Goal: Task Accomplishment & Management: Use online tool/utility

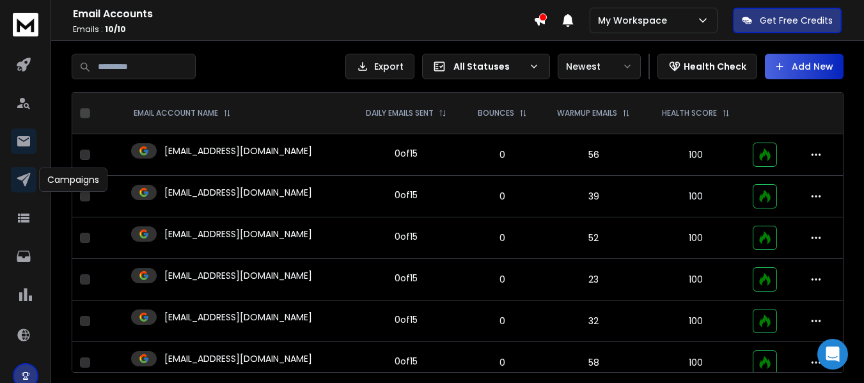
click at [29, 177] on icon at bounding box center [23, 179] width 15 height 15
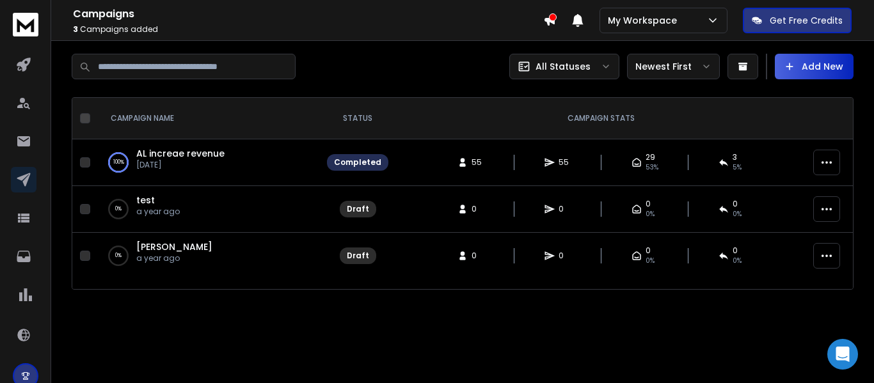
click at [798, 61] on button "Add New" at bounding box center [813, 67] width 79 height 26
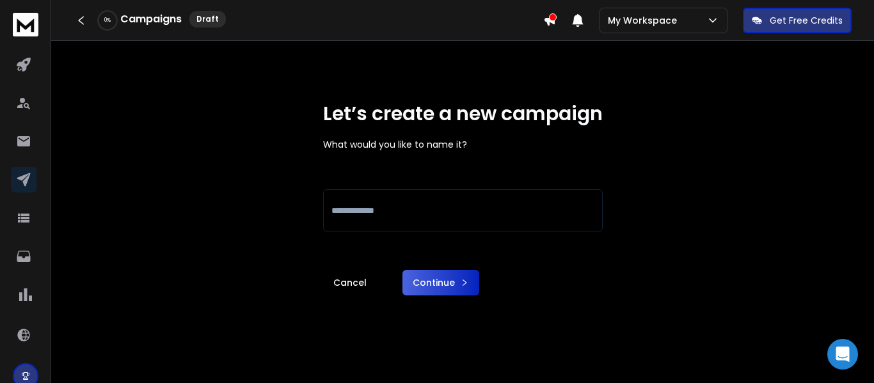
click at [386, 216] on input at bounding box center [462, 210] width 279 height 42
type input "*"
click at [408, 214] on input at bounding box center [462, 210] width 279 height 42
paste input "**********"
type input "**********"
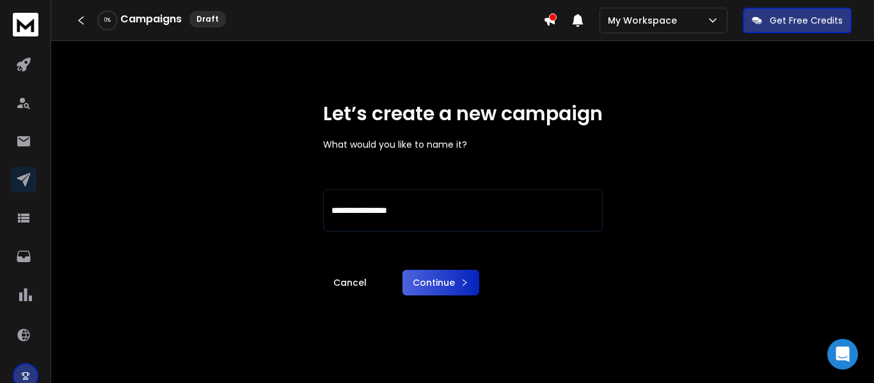
click at [421, 281] on button "Continue" at bounding box center [440, 283] width 77 height 26
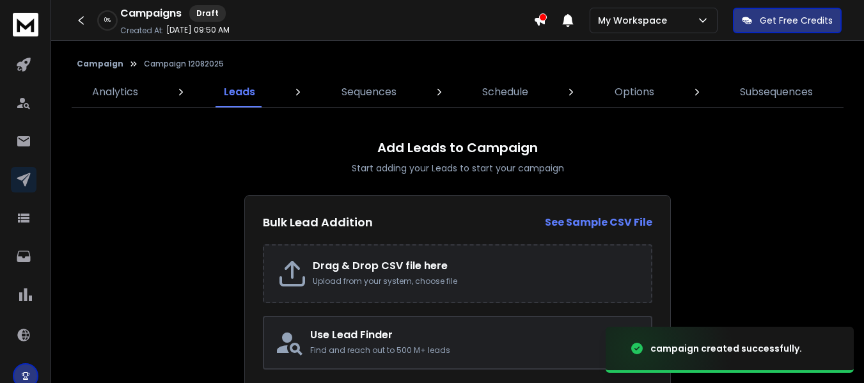
click at [395, 269] on h2 "Drag & Drop CSV file here" at bounding box center [476, 265] width 326 height 15
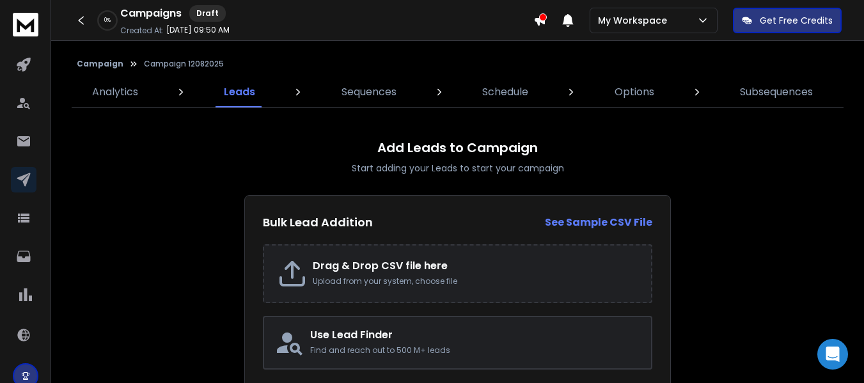
click at [396, 262] on h2 "Drag & Drop CSV file here" at bounding box center [476, 265] width 326 height 15
type input "**********"
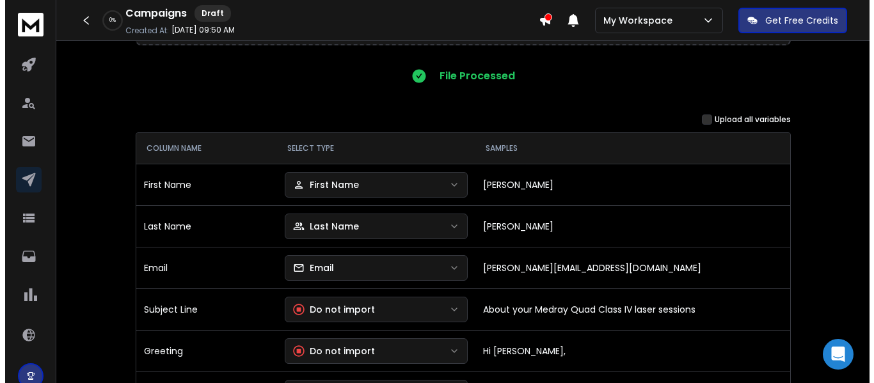
scroll to position [192, 0]
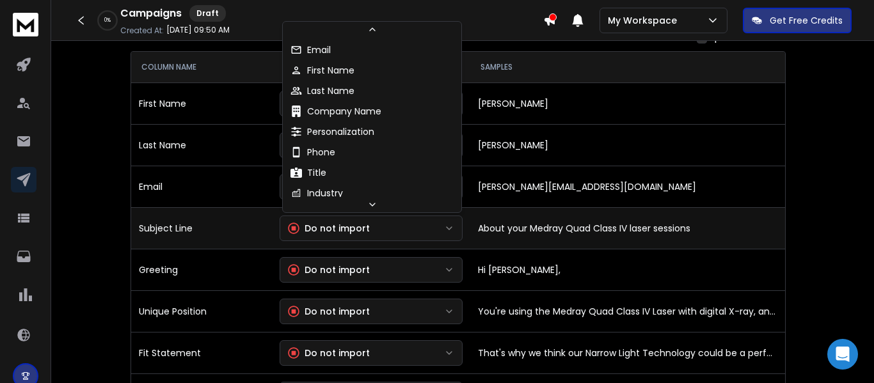
click at [399, 229] on button "Do not import" at bounding box center [370, 229] width 183 height 26
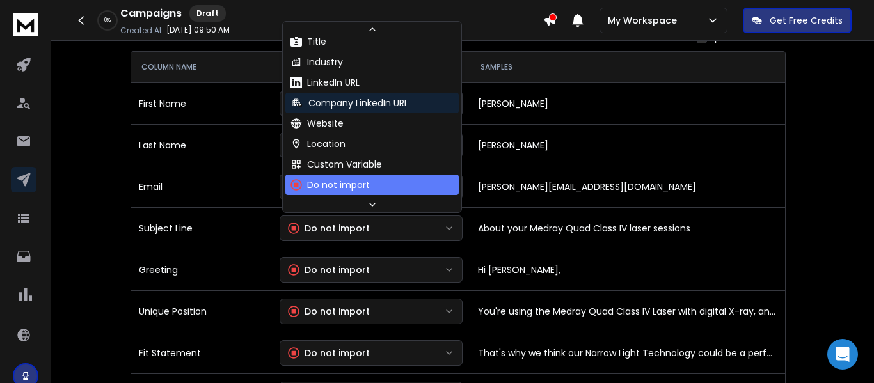
scroll to position [116, 0]
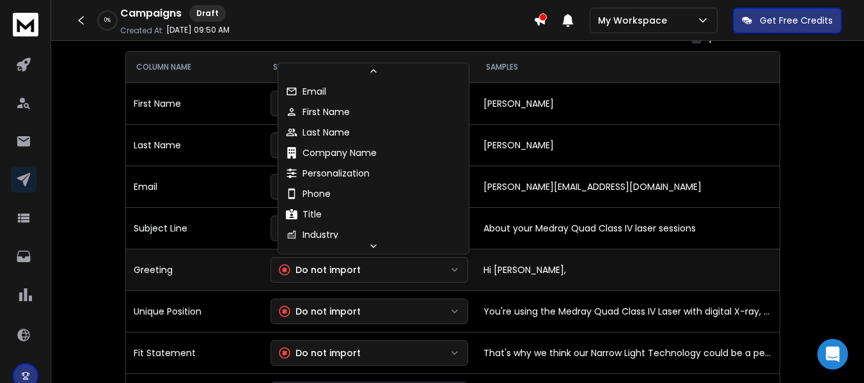
click at [375, 268] on button "Do not import" at bounding box center [370, 270] width 198 height 26
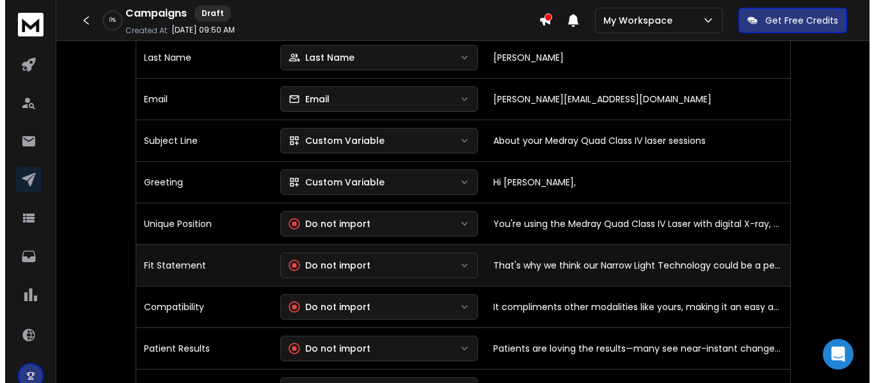
scroll to position [320, 0]
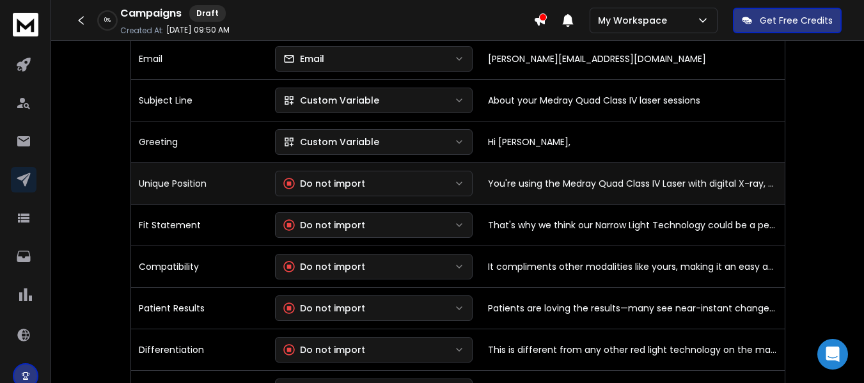
click at [392, 180] on button "Do not import" at bounding box center [374, 184] width 198 height 26
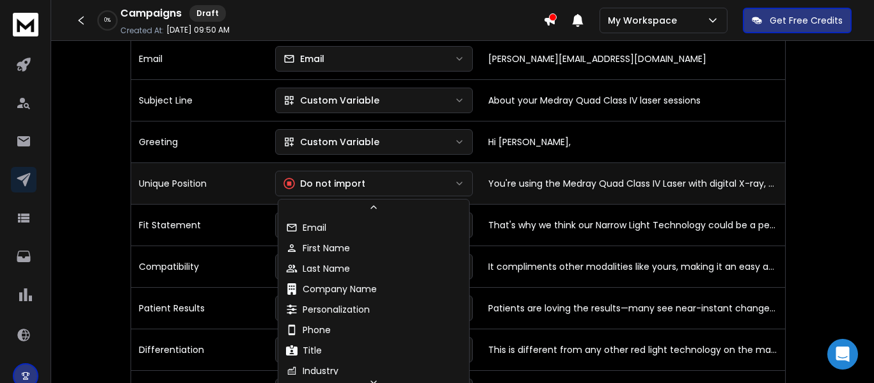
scroll to position [129, 0]
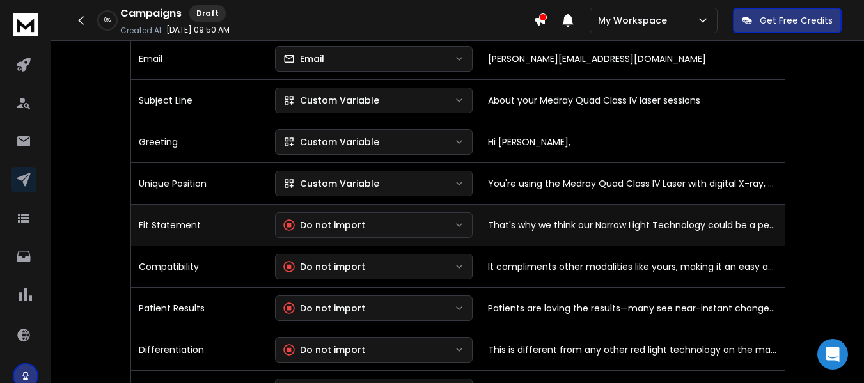
click at [372, 226] on button "Do not import" at bounding box center [374, 225] width 198 height 26
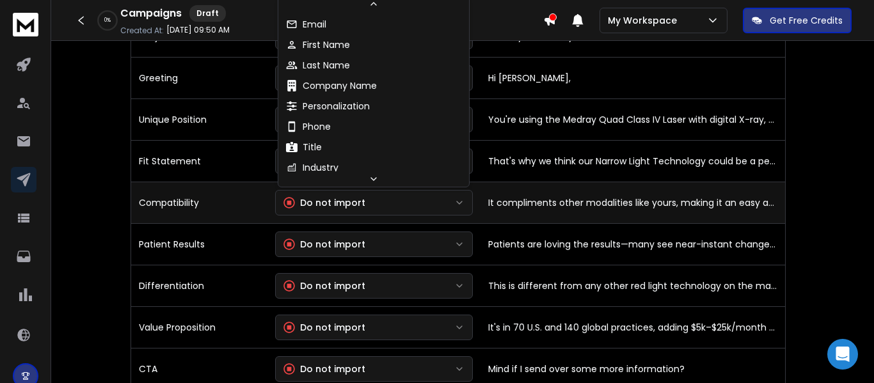
scroll to position [0, 1]
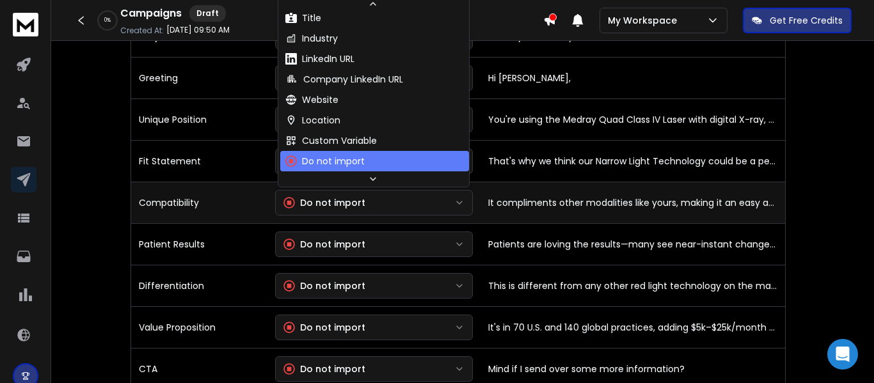
click at [386, 207] on button "Do not import" at bounding box center [374, 203] width 198 height 26
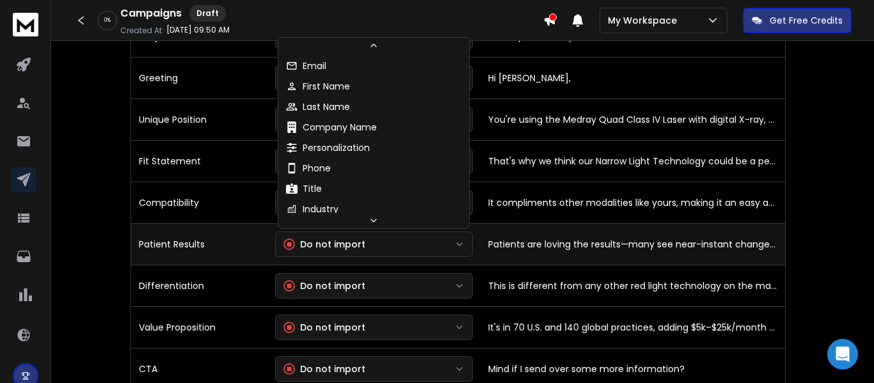
click at [370, 246] on button "Do not import" at bounding box center [374, 245] width 198 height 26
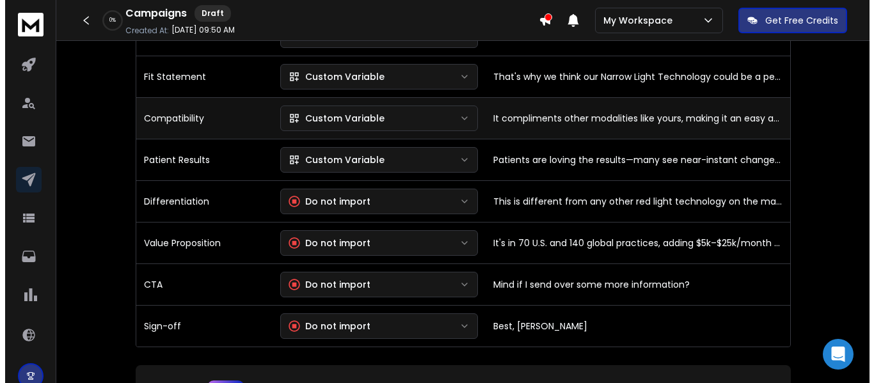
scroll to position [512, 0]
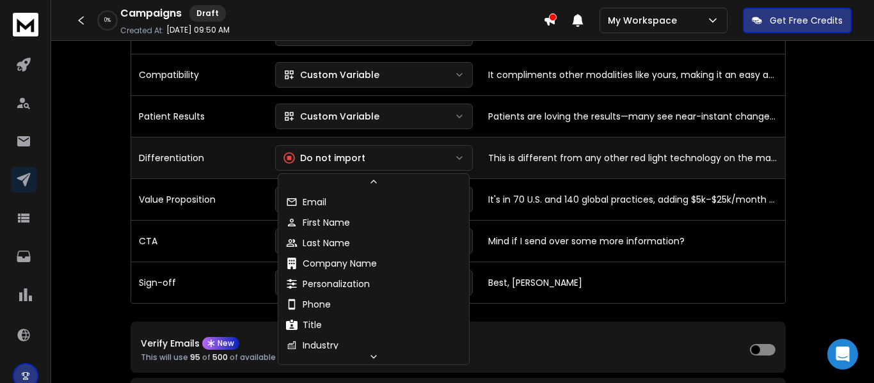
click at [374, 155] on button "Do not import" at bounding box center [374, 158] width 198 height 26
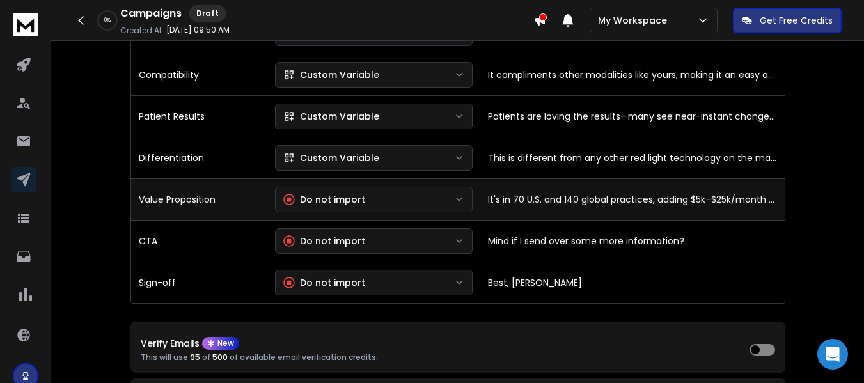
click at [369, 203] on button "Do not import" at bounding box center [374, 200] width 198 height 26
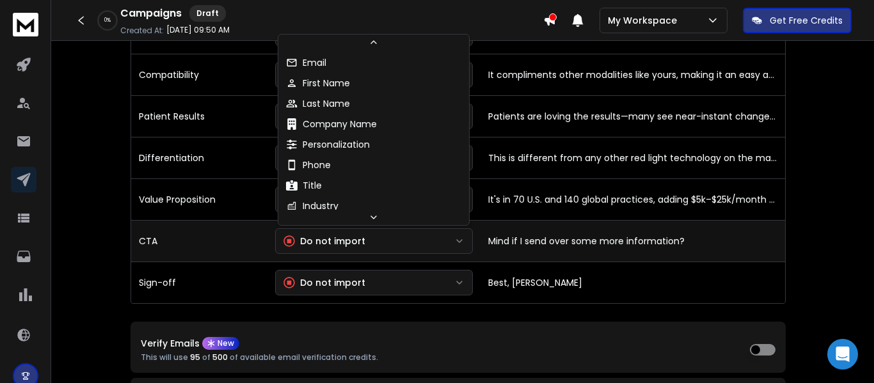
click at [362, 243] on div "Do not import" at bounding box center [324, 241] width 82 height 13
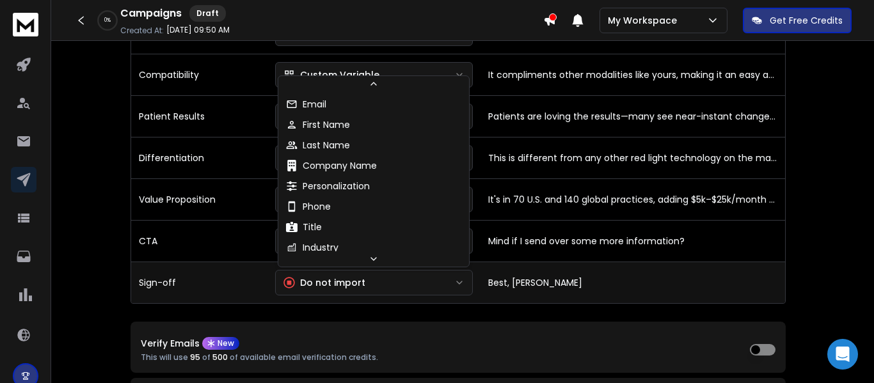
click at [354, 281] on div "Do not import" at bounding box center [324, 282] width 82 height 13
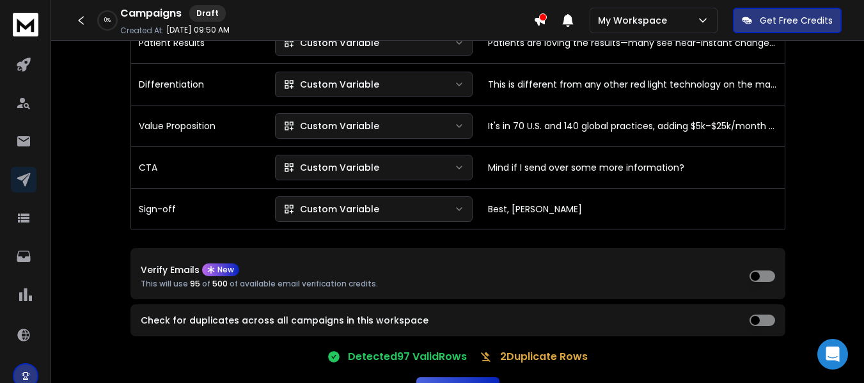
scroll to position [625, 0]
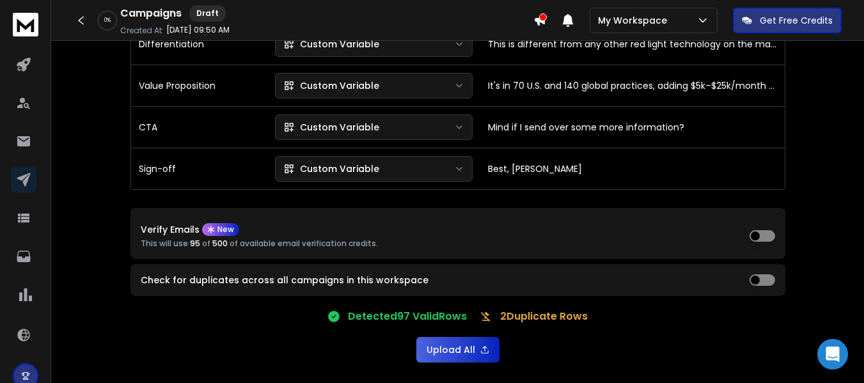
click at [456, 349] on button "Upload All" at bounding box center [457, 350] width 83 height 26
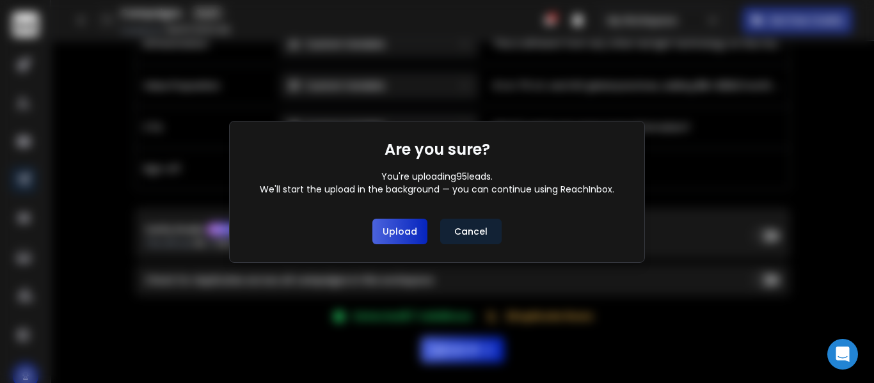
click at [398, 239] on button "Upload" at bounding box center [399, 232] width 55 height 26
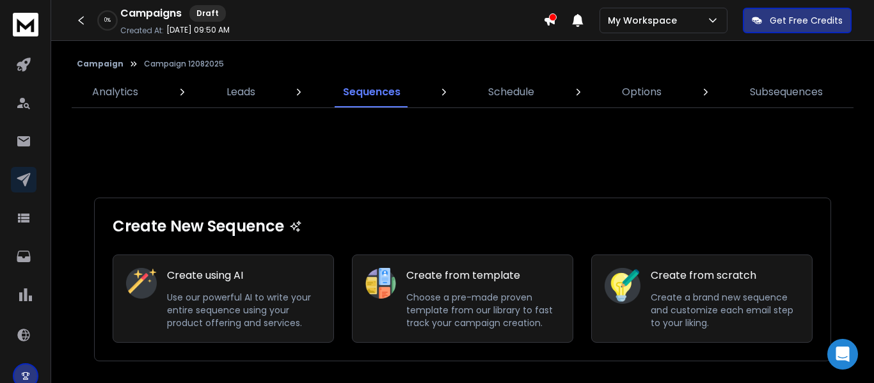
click at [350, 93] on p "Sequences" at bounding box center [372, 91] width 58 height 15
click at [363, 90] on p "Sequences" at bounding box center [372, 91] width 58 height 15
click at [379, 90] on p "Sequences" at bounding box center [372, 91] width 58 height 15
click at [719, 296] on p "Create a brand new sequence and customize each email step to your liking." at bounding box center [724, 310] width 148 height 38
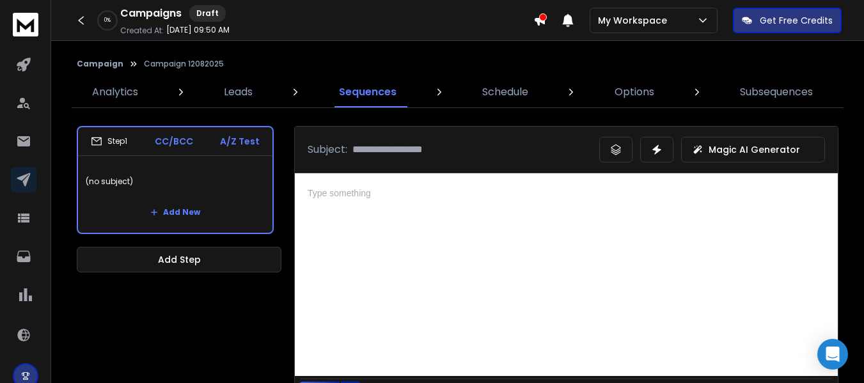
click at [380, 147] on input at bounding box center [469, 149] width 234 height 15
click at [604, 146] on button at bounding box center [615, 150] width 33 height 26
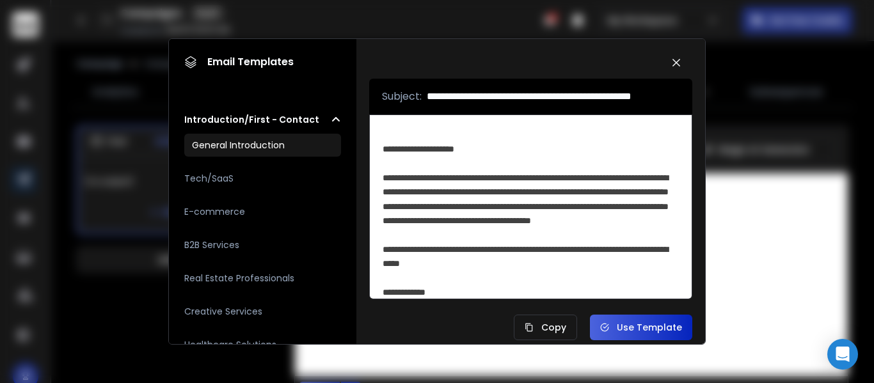
click at [673, 66] on icon at bounding box center [676, 63] width 8 height 8
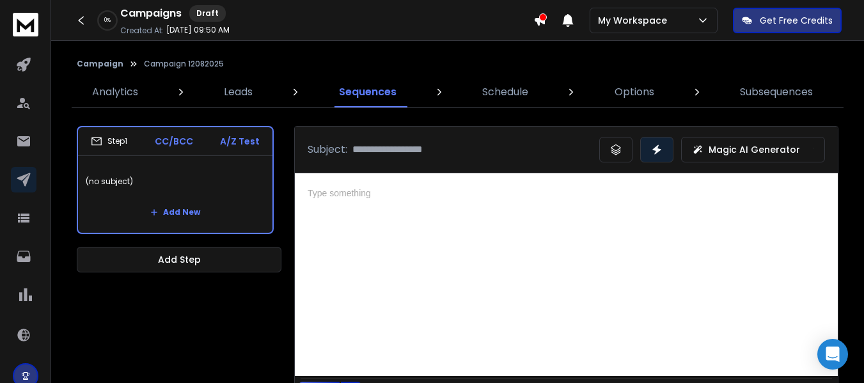
click at [659, 148] on icon "button" at bounding box center [657, 150] width 12 height 12
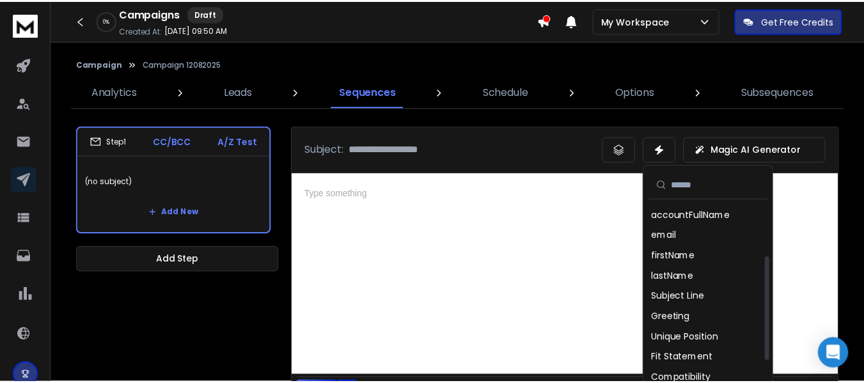
scroll to position [128, 0]
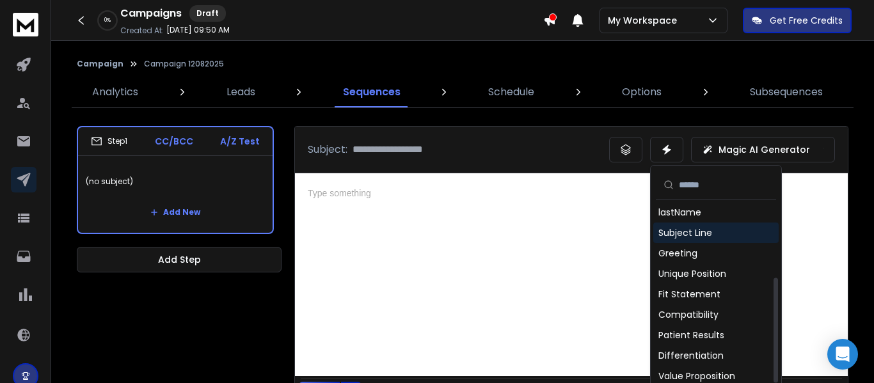
click at [730, 236] on div "Subject Line" at bounding box center [715, 233] width 125 height 20
type input "**********"
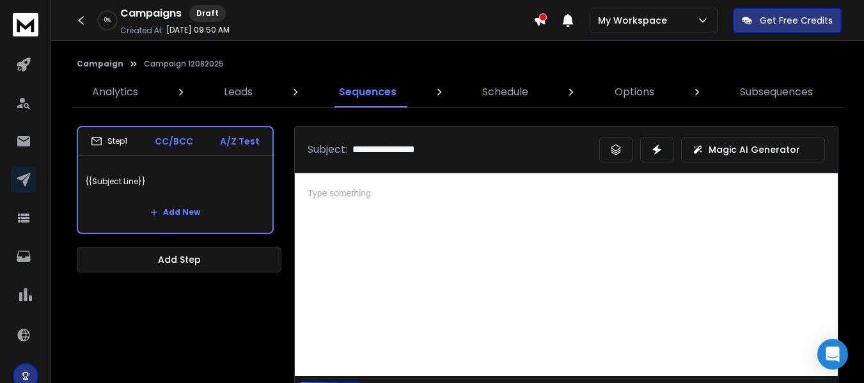
click at [331, 197] on div at bounding box center [566, 193] width 517 height 14
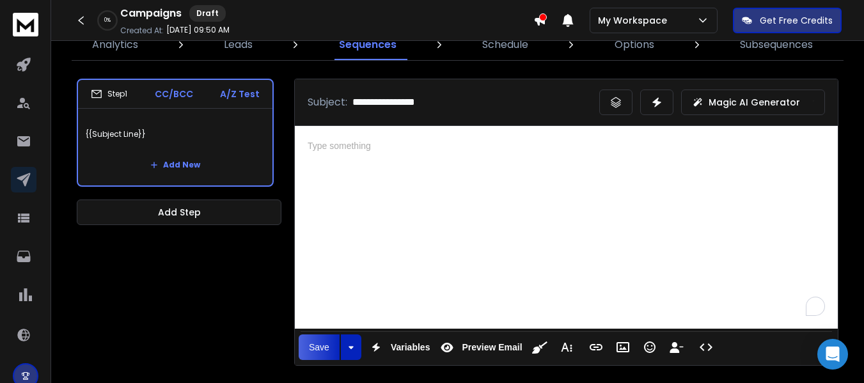
scroll to position [48, 0]
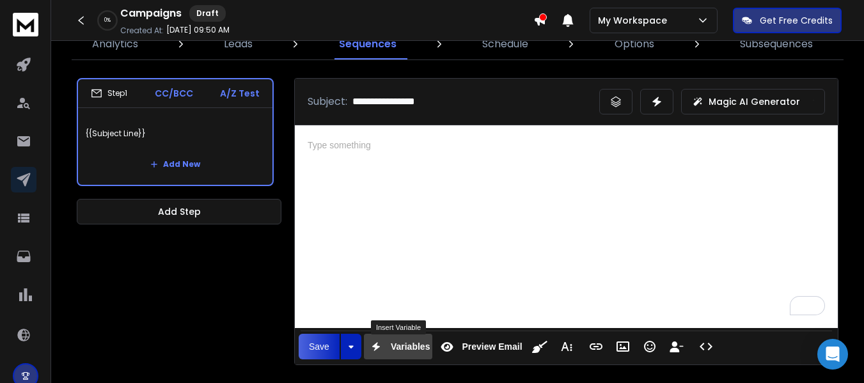
click at [395, 347] on span "Variables" at bounding box center [410, 347] width 45 height 11
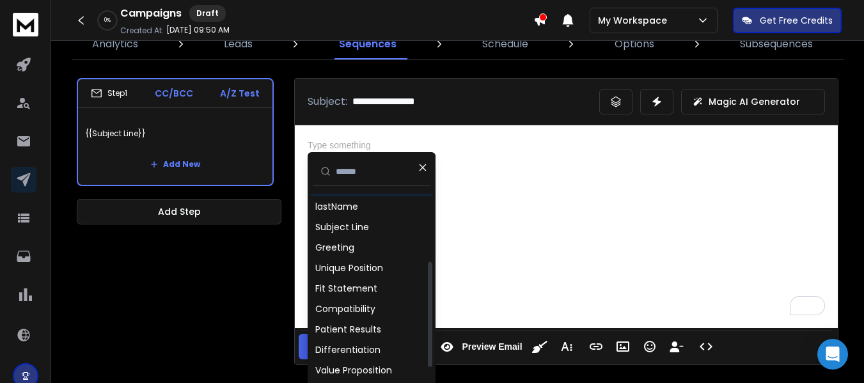
scroll to position [128, 0]
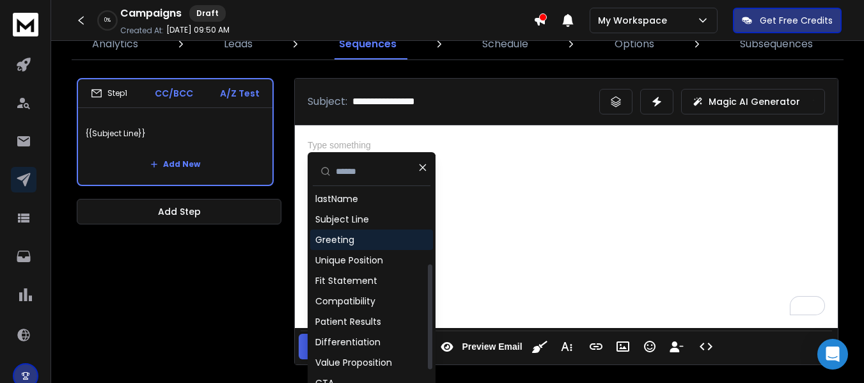
click at [347, 241] on div "Greeting" at bounding box center [334, 239] width 39 height 13
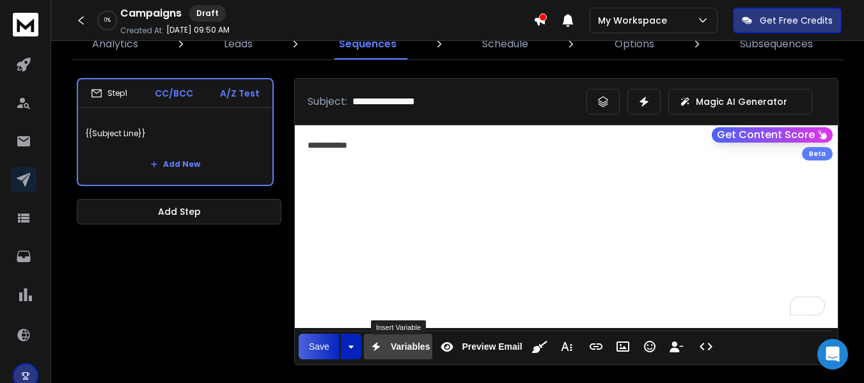
click at [399, 343] on span "Variables" at bounding box center [410, 347] width 45 height 11
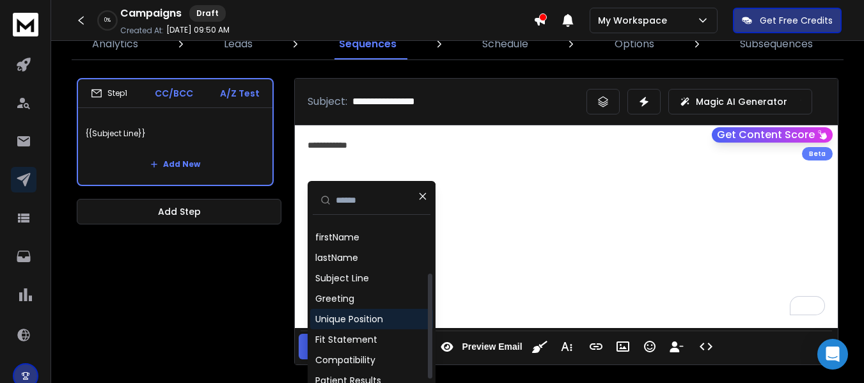
scroll to position [92, 0]
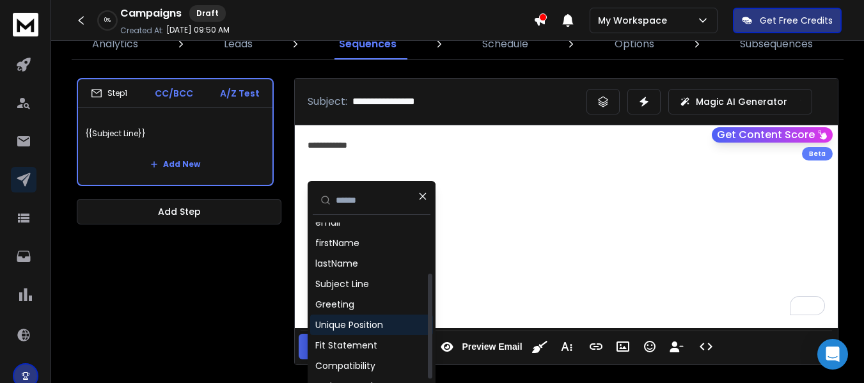
click at [368, 326] on div "Unique Position" at bounding box center [349, 324] width 68 height 13
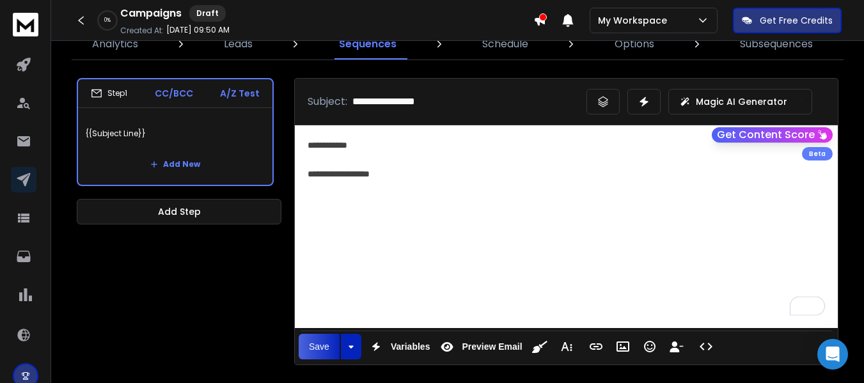
click at [414, 168] on div "**********" at bounding box center [566, 174] width 517 height 14
click at [415, 344] on span "Variables" at bounding box center [410, 347] width 45 height 11
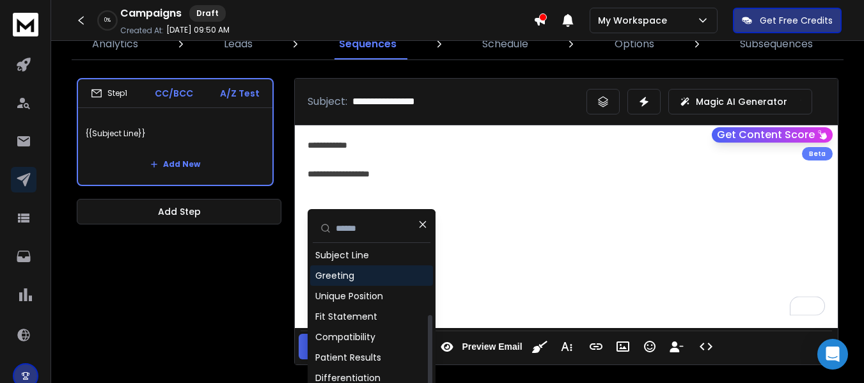
scroll to position [156, 0]
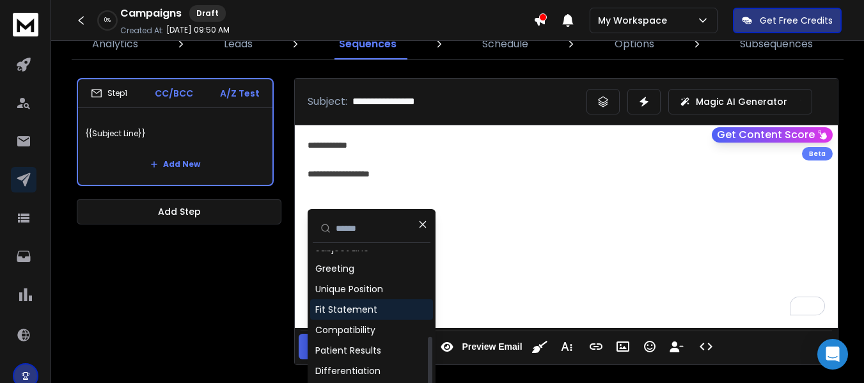
click at [366, 309] on div "Fit Statement" at bounding box center [346, 309] width 62 height 13
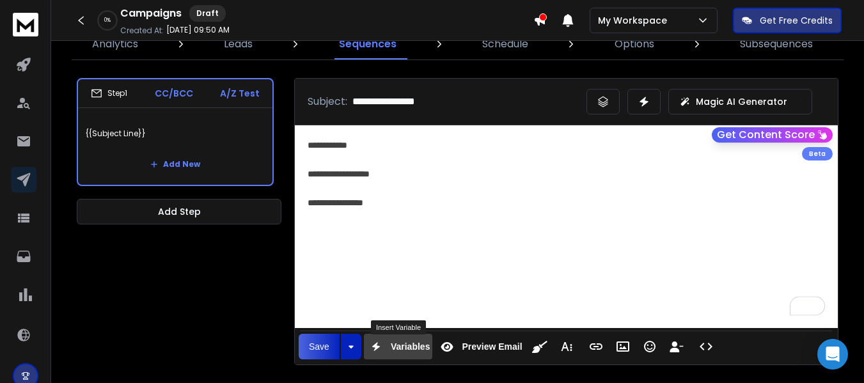
click at [404, 352] on div "Variables" at bounding box center [398, 346] width 69 height 20
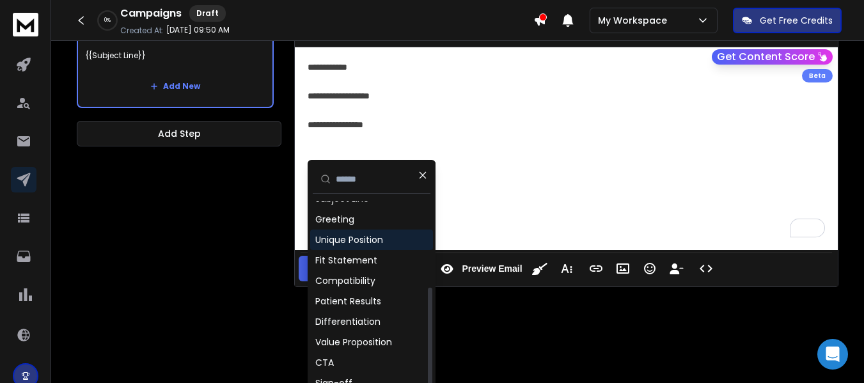
scroll to position [139, 0]
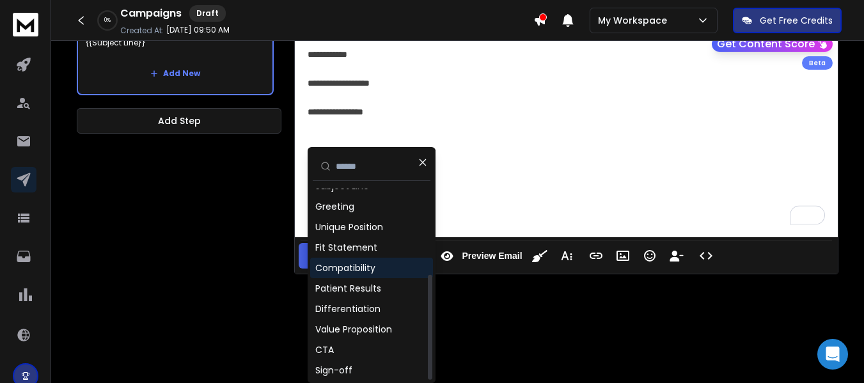
click at [372, 265] on div "Compatibility" at bounding box center [345, 268] width 60 height 13
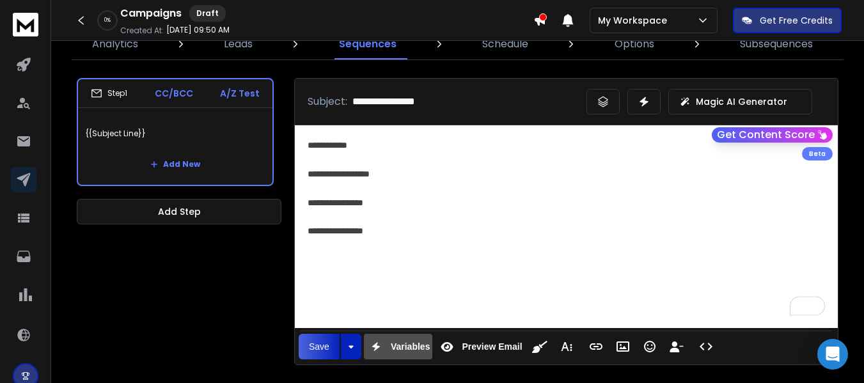
click at [413, 350] on span "Variables" at bounding box center [410, 347] width 45 height 11
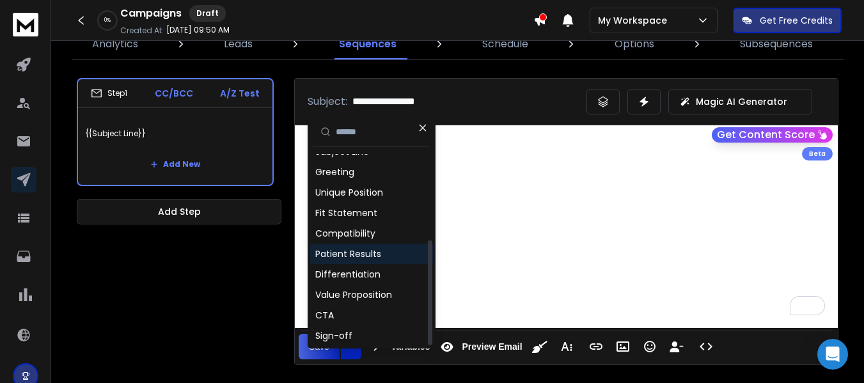
click at [365, 253] on div "Patient Results" at bounding box center [348, 254] width 66 height 13
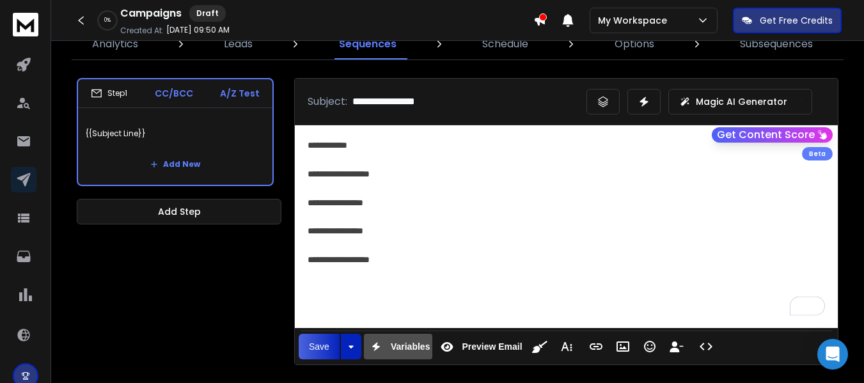
click at [409, 349] on span "Variables" at bounding box center [410, 347] width 45 height 11
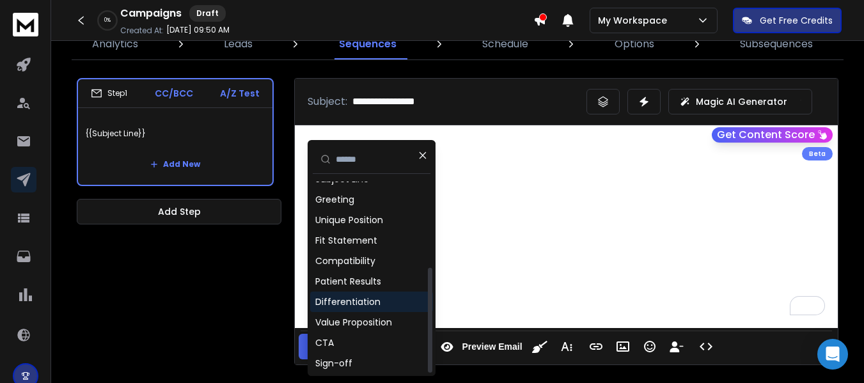
click at [371, 301] on div "Differentiation" at bounding box center [347, 301] width 65 height 13
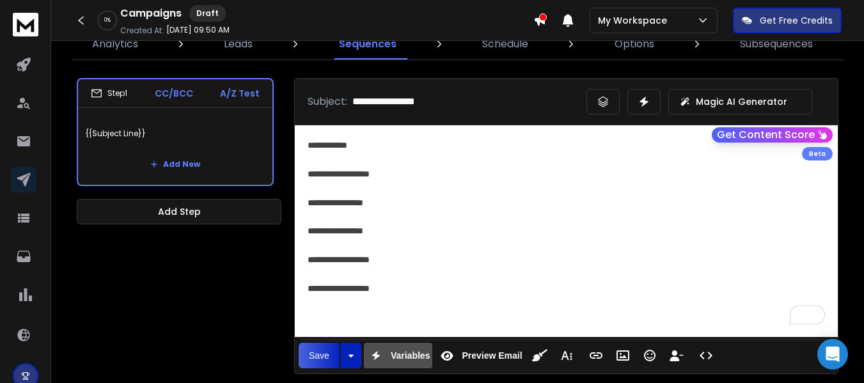
click at [414, 352] on span "Variables" at bounding box center [410, 355] width 45 height 11
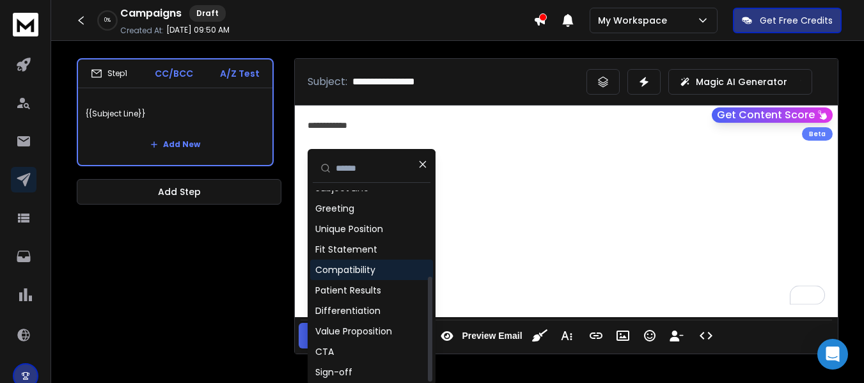
scroll to position [70, 0]
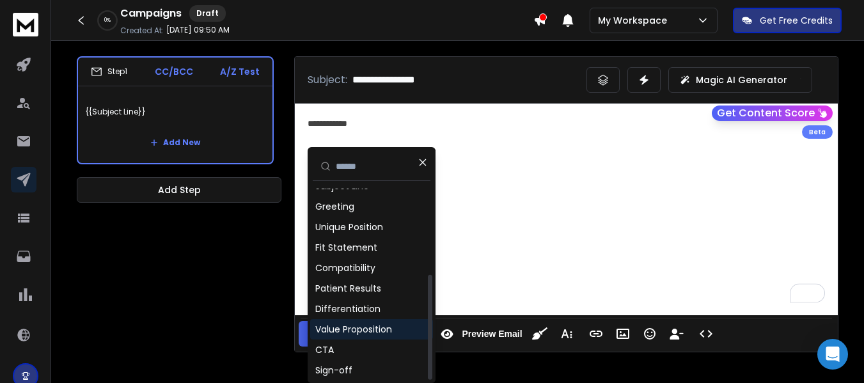
click at [383, 324] on div "Value Proposition" at bounding box center [353, 329] width 77 height 13
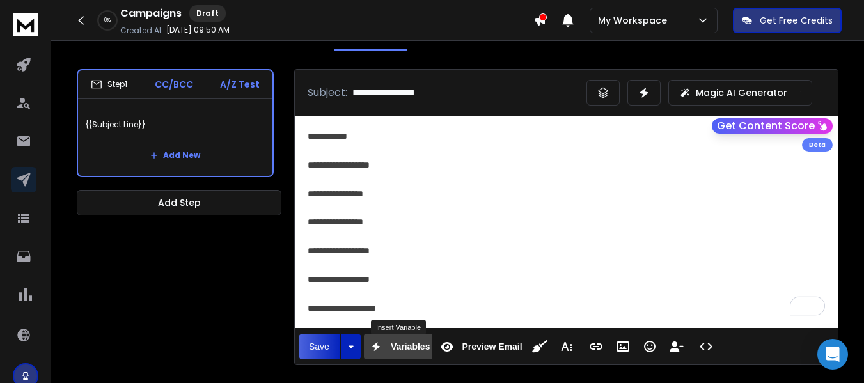
click at [410, 336] on button "Variables Insert Variable" at bounding box center [398, 347] width 69 height 26
click at [405, 350] on span "Variables" at bounding box center [410, 347] width 45 height 11
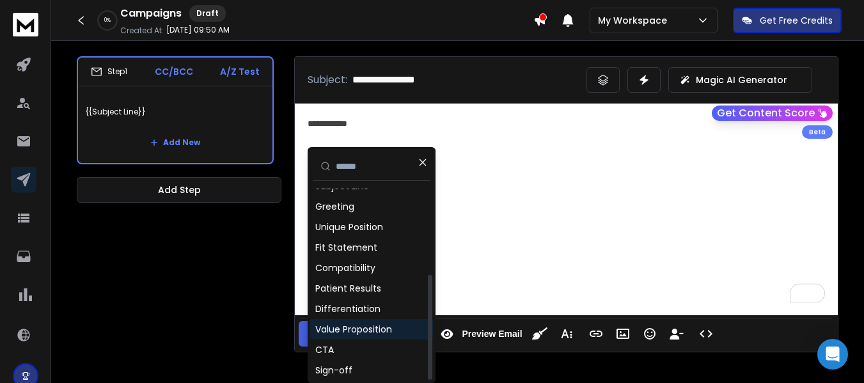
click at [508, 279] on div "To enrich screen reader interactions, please activate Accessibility in Grammarl…" at bounding box center [566, 281] width 517 height 14
click at [457, 292] on div "**********" at bounding box center [566, 295] width 517 height 14
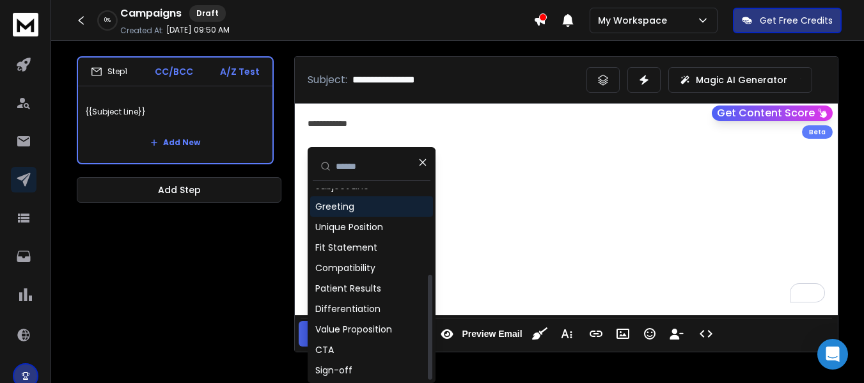
click at [423, 161] on icon at bounding box center [423, 162] width 10 height 10
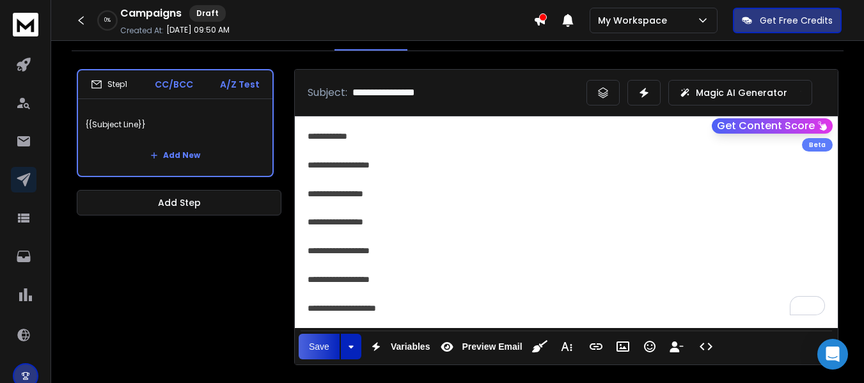
click at [430, 308] on div "**********" at bounding box center [566, 308] width 517 height 14
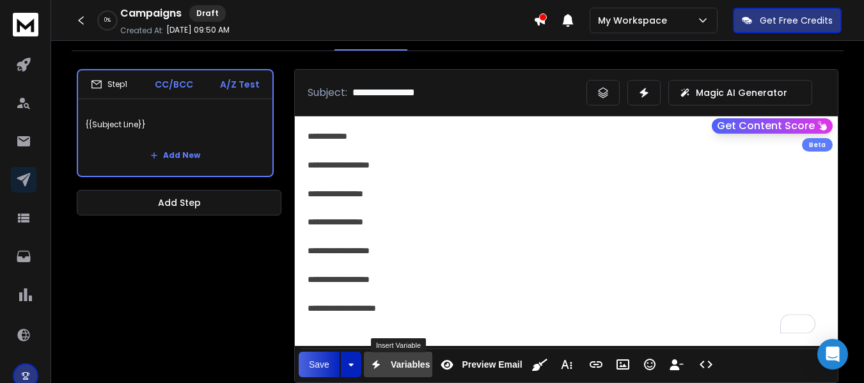
click at [398, 363] on span "Variables" at bounding box center [410, 364] width 45 height 11
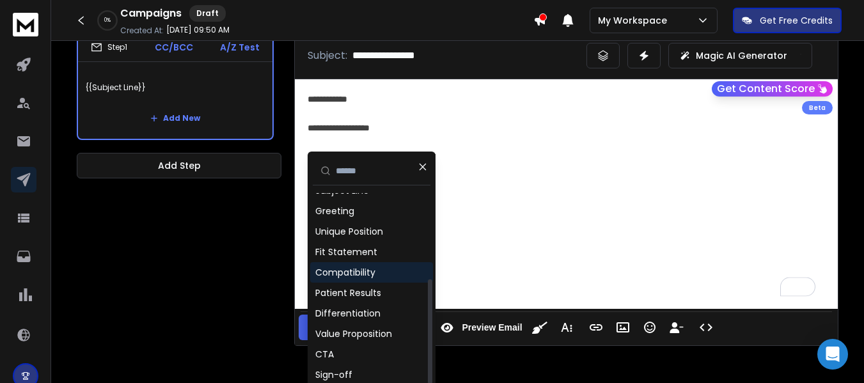
scroll to position [98, 0]
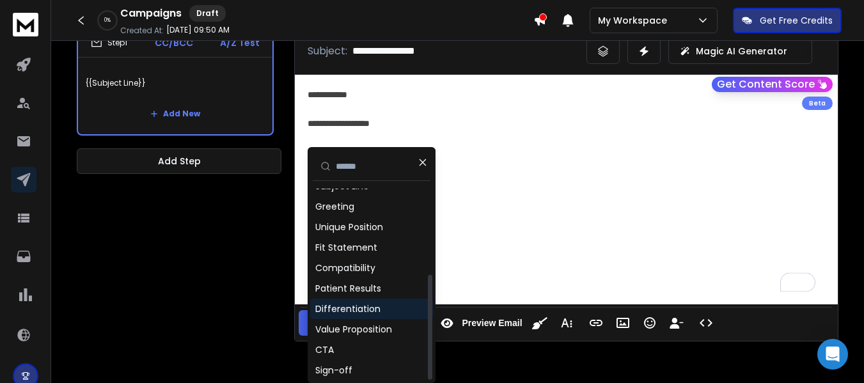
click at [511, 249] on div "To enrich screen reader interactions, please activate Accessibility in Grammarl…" at bounding box center [566, 252] width 517 height 14
click at [419, 164] on icon at bounding box center [423, 162] width 10 height 10
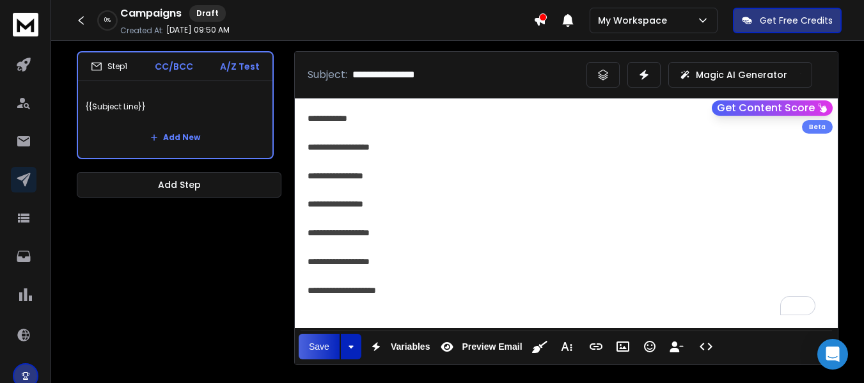
scroll to position [75, 0]
click at [402, 348] on span "Variables" at bounding box center [410, 347] width 45 height 11
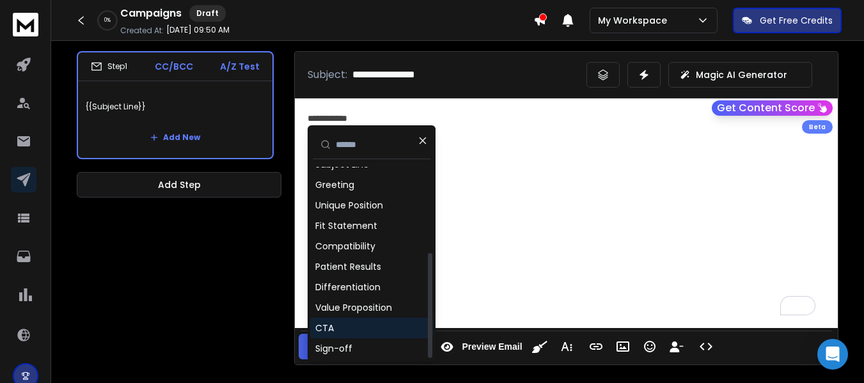
click at [345, 329] on div "CTA" at bounding box center [371, 328] width 123 height 20
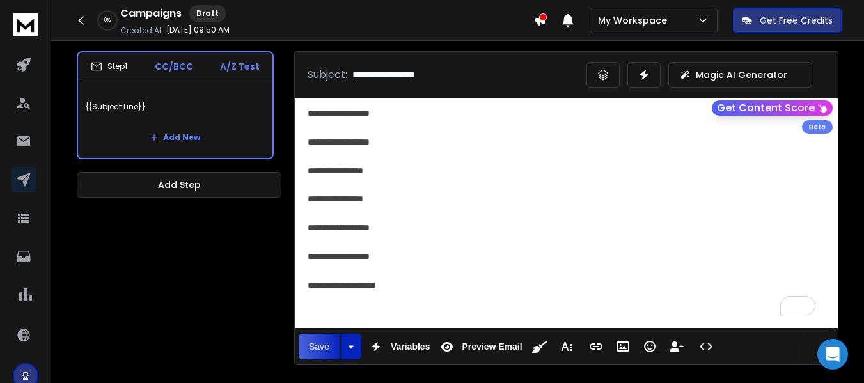
scroll to position [11, 0]
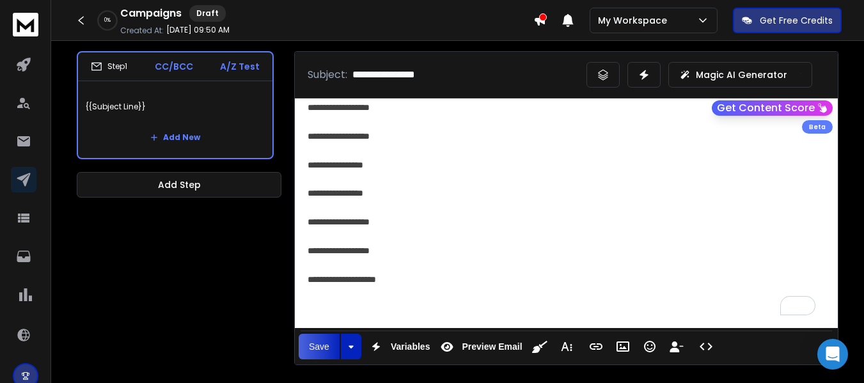
click at [333, 301] on div "To enrich screen reader interactions, please activate Accessibility in Grammarl…" at bounding box center [566, 308] width 517 height 14
click at [406, 338] on div "Variables" at bounding box center [398, 346] width 69 height 20
click at [409, 348] on span "Variables" at bounding box center [410, 347] width 45 height 11
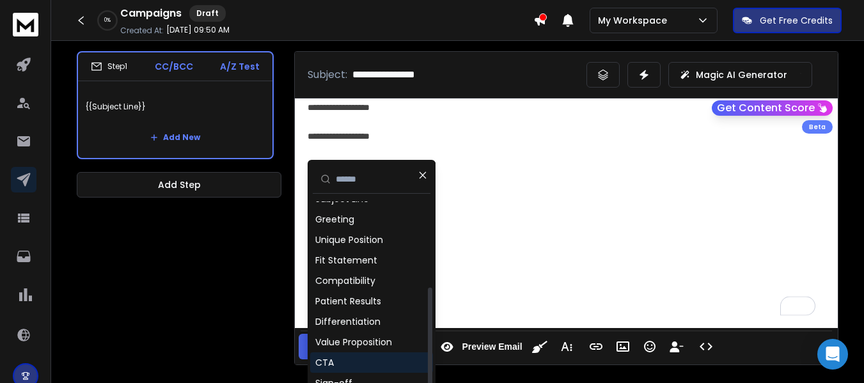
click at [354, 363] on div "CTA" at bounding box center [371, 362] width 123 height 20
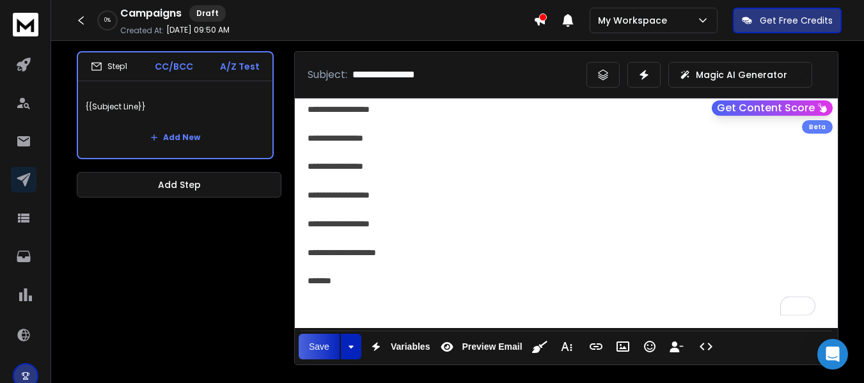
scroll to position [40, 0]
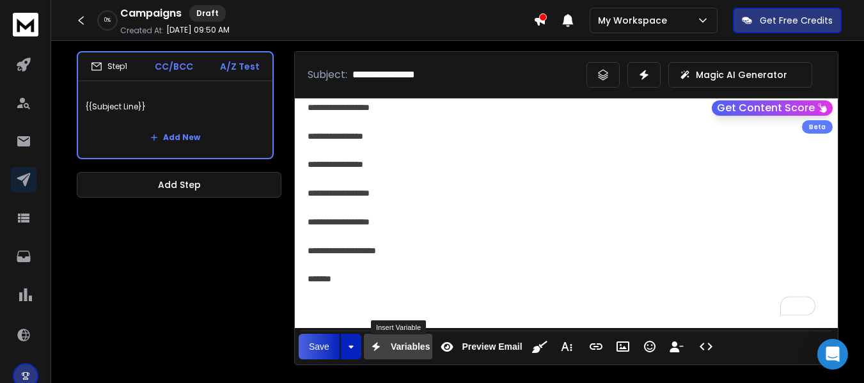
click at [406, 343] on span "Variables" at bounding box center [410, 347] width 45 height 11
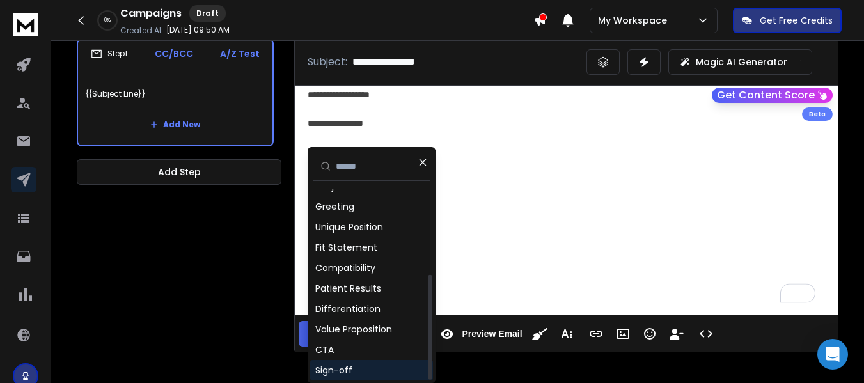
click at [363, 373] on div "Sign-off" at bounding box center [371, 370] width 123 height 20
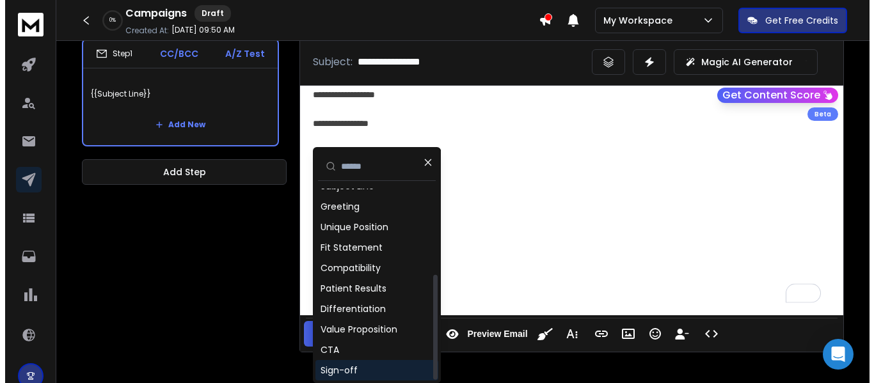
scroll to position [75, 0]
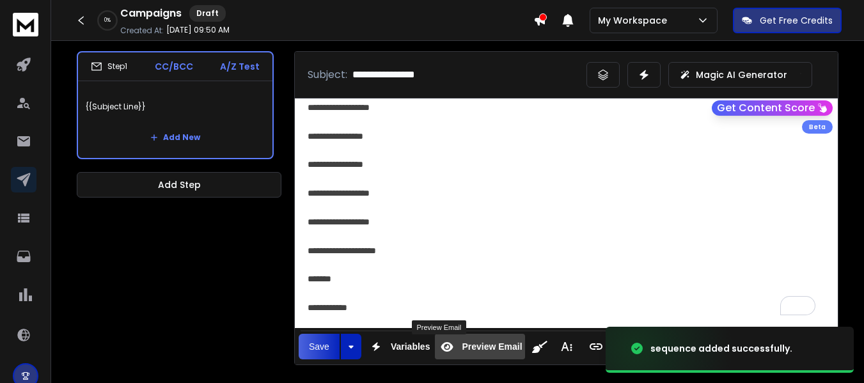
click at [483, 347] on span "Preview Email" at bounding box center [491, 347] width 65 height 11
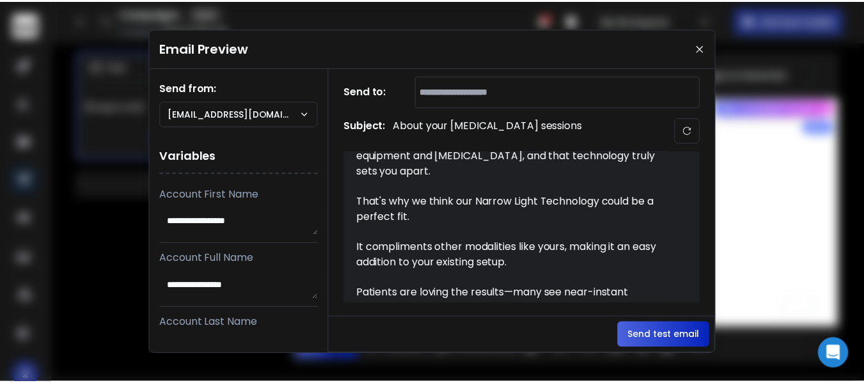
scroll to position [0, 0]
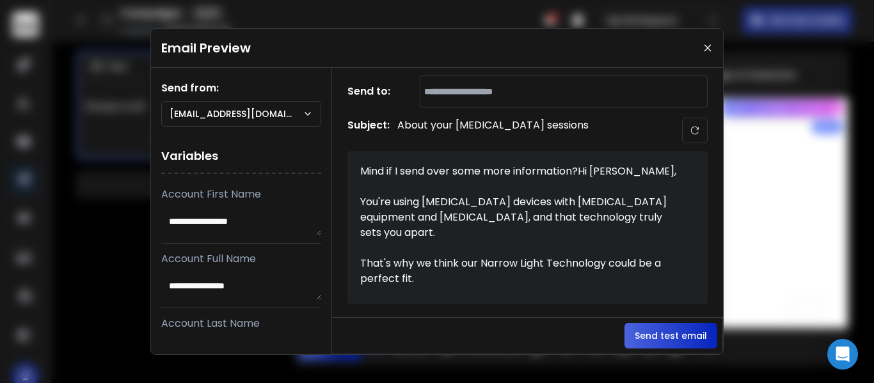
click at [709, 47] on icon at bounding box center [707, 48] width 10 height 10
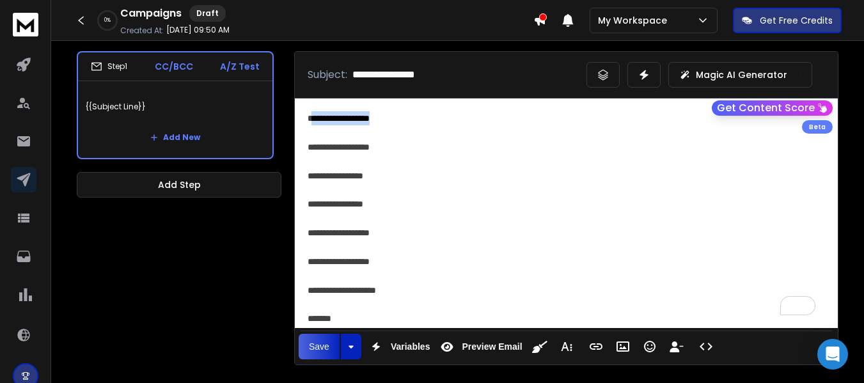
drag, startPoint x: 413, startPoint y: 120, endPoint x: 339, endPoint y: 120, distance: 73.5
click at [314, 120] on div "**********" at bounding box center [562, 118] width 508 height 14
click at [347, 123] on div "**********" at bounding box center [562, 118] width 508 height 14
click at [337, 120] on div "**********" at bounding box center [562, 118] width 508 height 14
drag, startPoint x: 391, startPoint y: 126, endPoint x: 298, endPoint y: 122, distance: 92.8
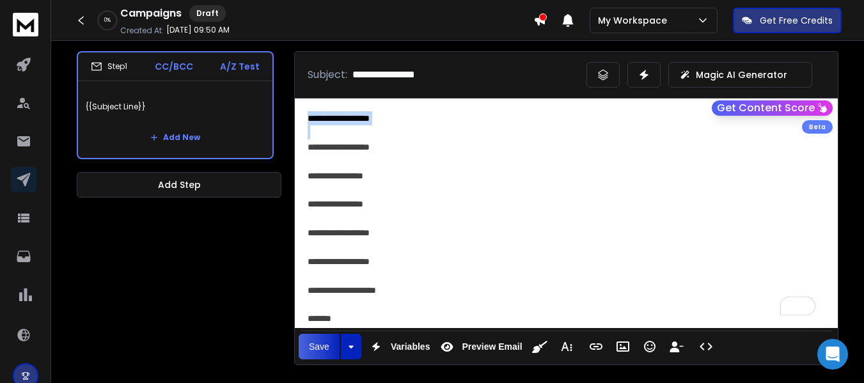
click at [298, 122] on div "**********" at bounding box center [566, 213] width 543 height 230
click at [401, 338] on div "Variables" at bounding box center [398, 346] width 69 height 20
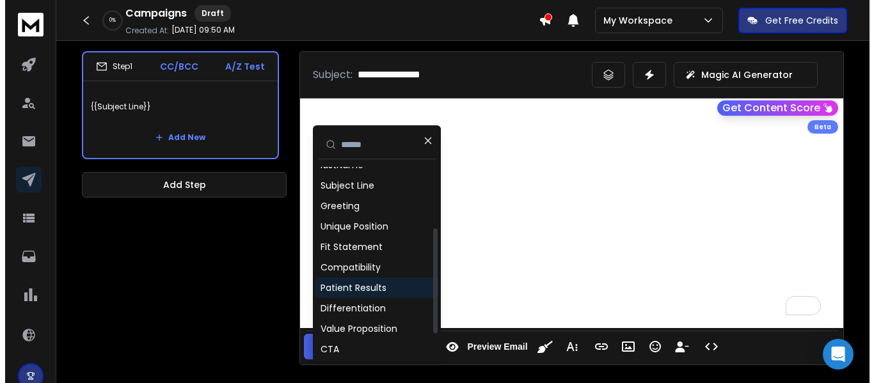
scroll to position [92, 0]
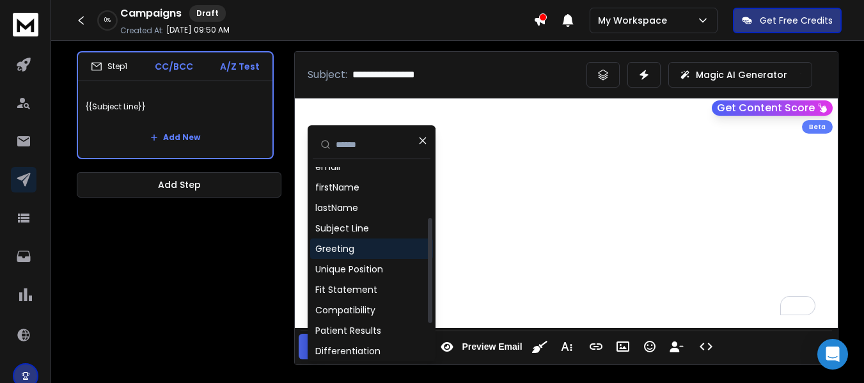
click at [360, 256] on div "Greeting" at bounding box center [371, 249] width 123 height 20
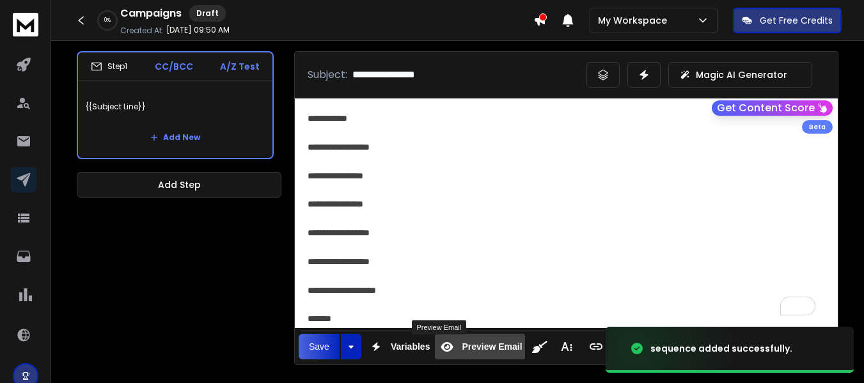
click at [479, 343] on span "Preview Email" at bounding box center [491, 347] width 65 height 11
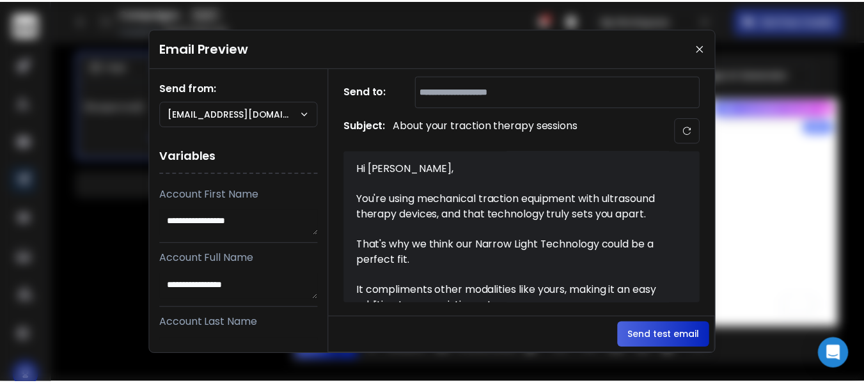
scroll to position [0, 0]
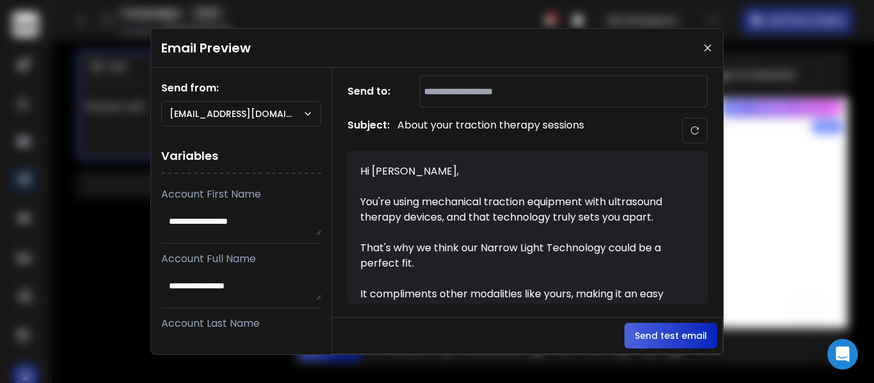
click at [660, 331] on button "Send test email" at bounding box center [670, 336] width 93 height 26
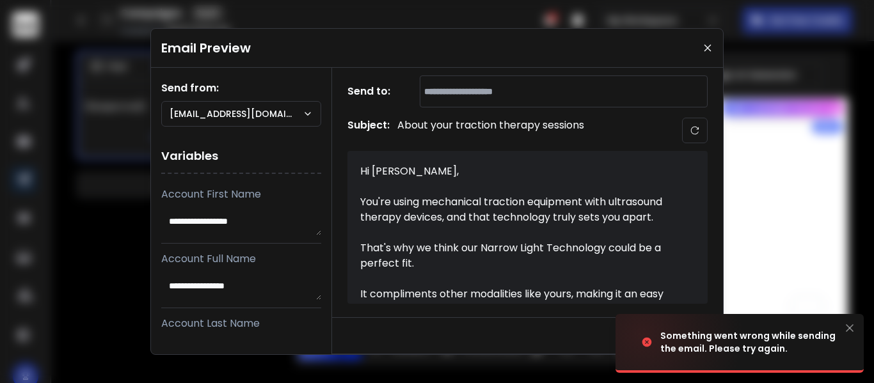
click at [846, 324] on div "Something went wrong while sending the email. Please try again." at bounding box center [744, 342] width 238 height 56
click at [846, 325] on div "Something went wrong while sending the email. Please try again." at bounding box center [744, 342] width 238 height 56
click at [706, 47] on icon at bounding box center [707, 48] width 10 height 10
